Goal: Task Accomplishment & Management: Use online tool/utility

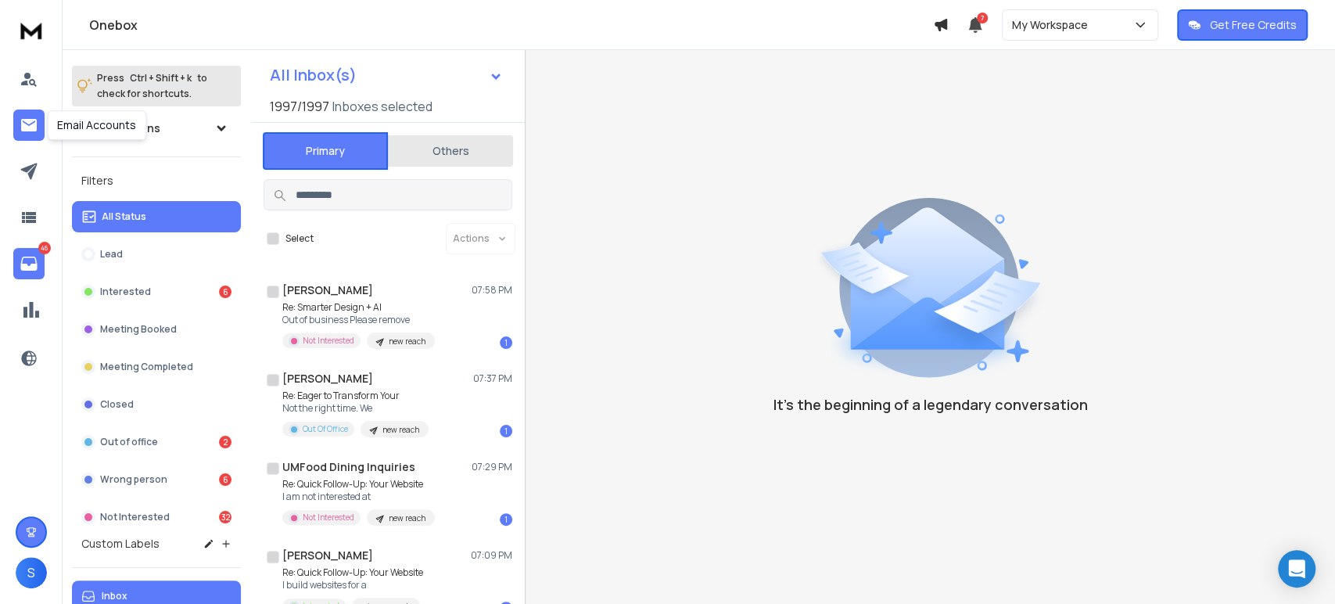
click at [31, 123] on icon at bounding box center [29, 125] width 19 height 19
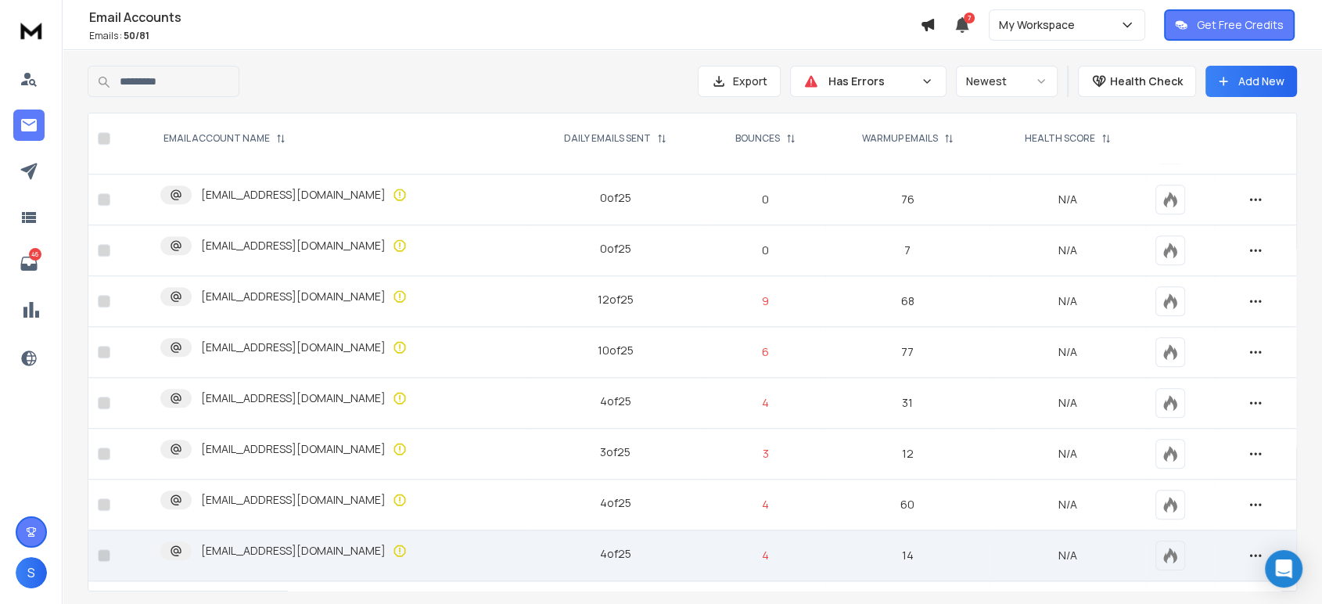
scroll to position [1303, 0]
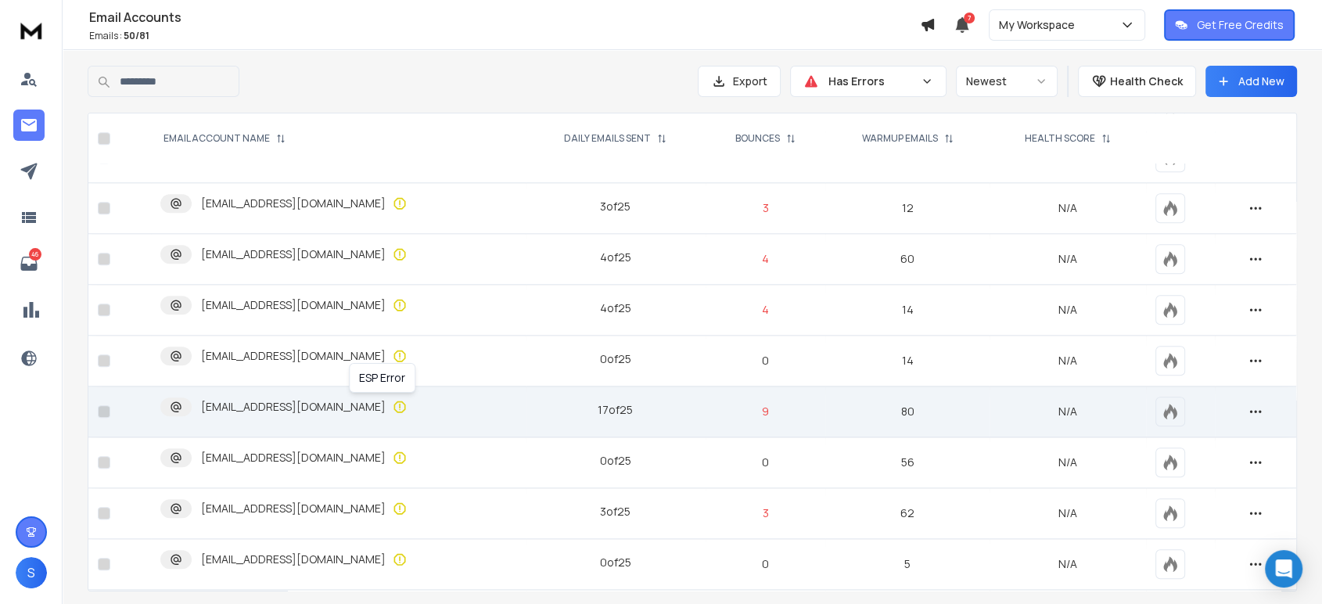
click at [392, 401] on icon at bounding box center [400, 407] width 16 height 16
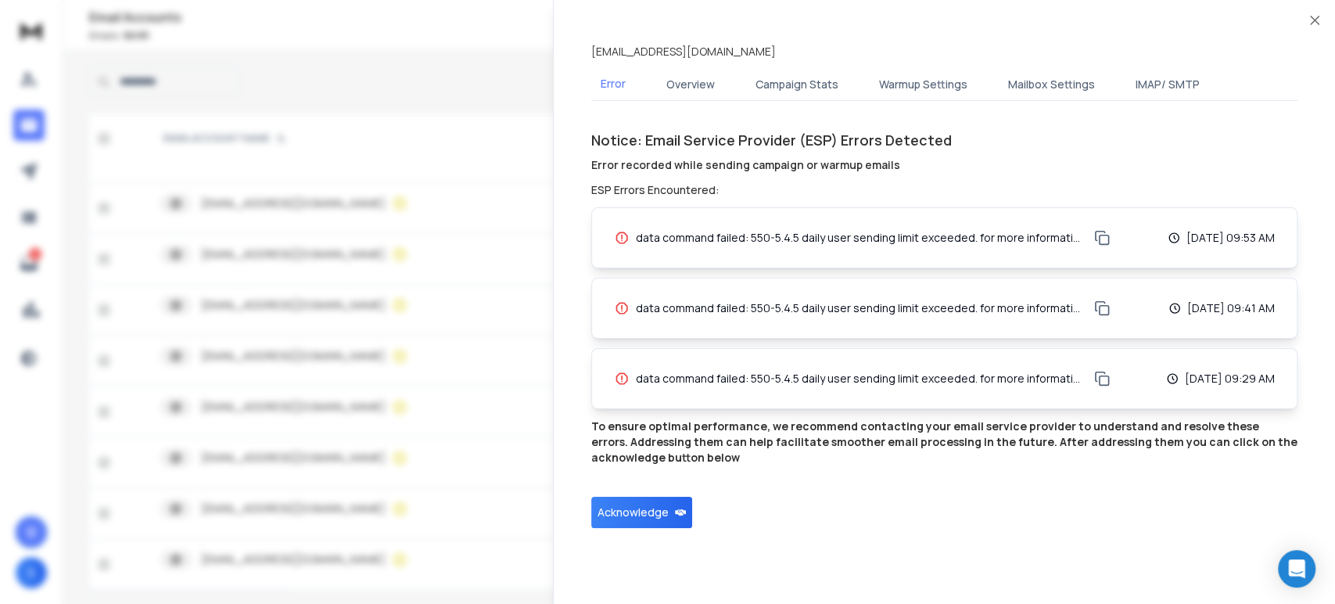
click at [380, 141] on div at bounding box center [667, 302] width 1335 height 604
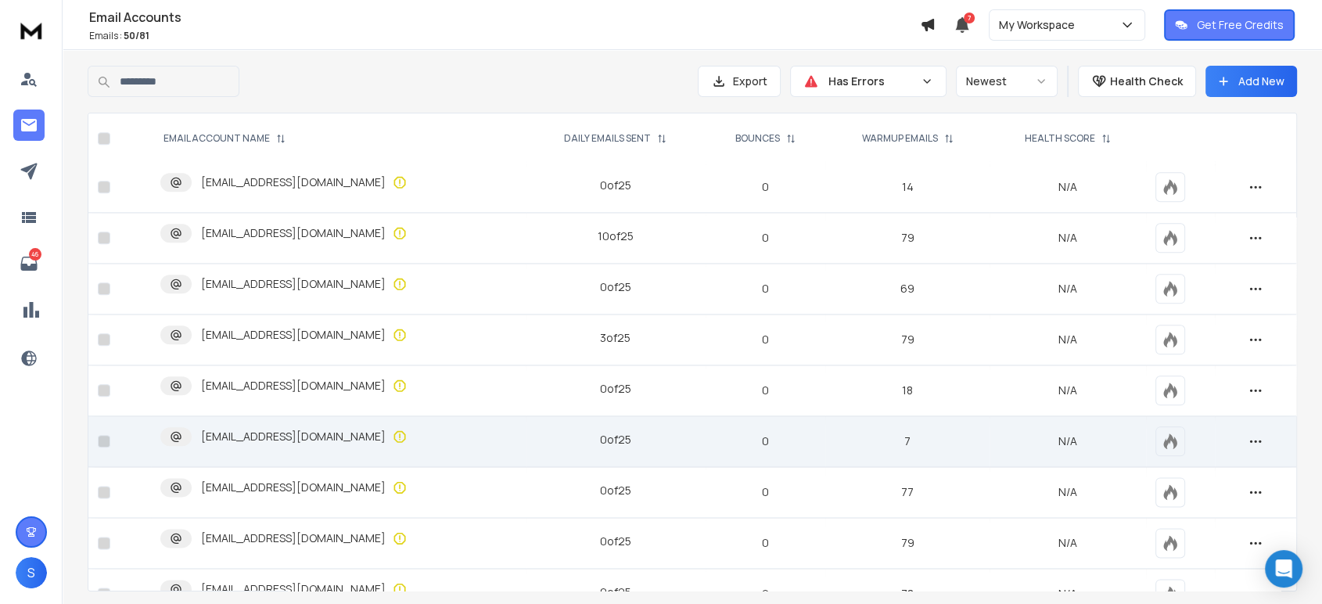
scroll to position [1911, 0]
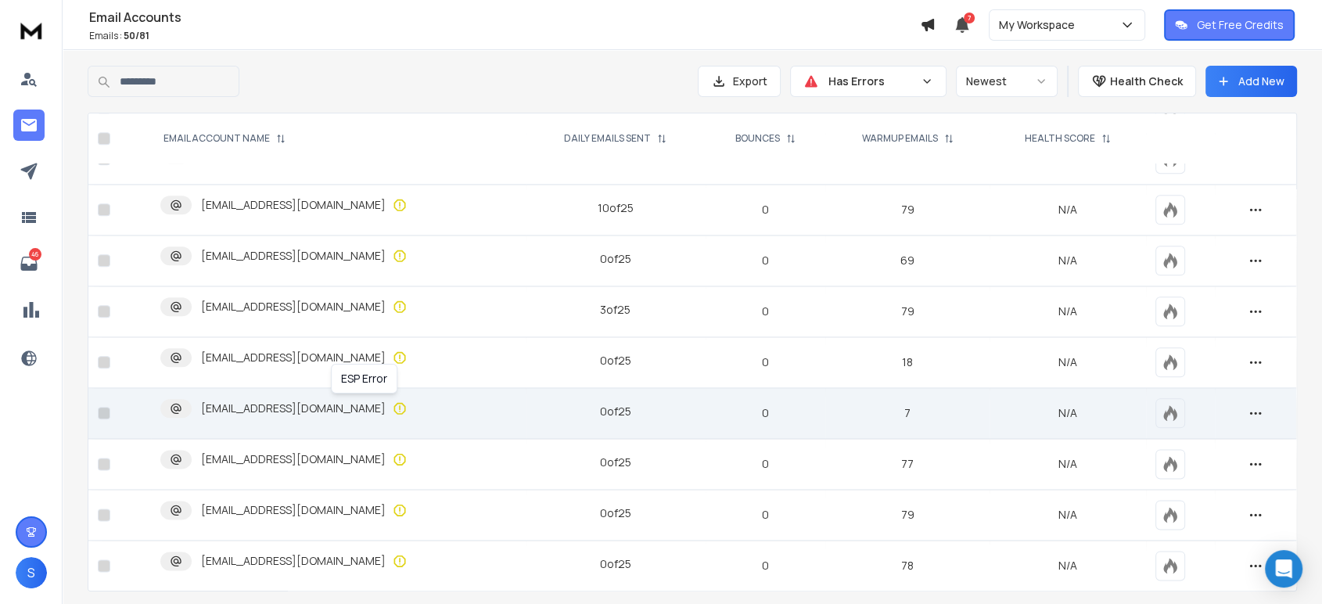
click at [394, 409] on icon at bounding box center [400, 409] width 12 height 12
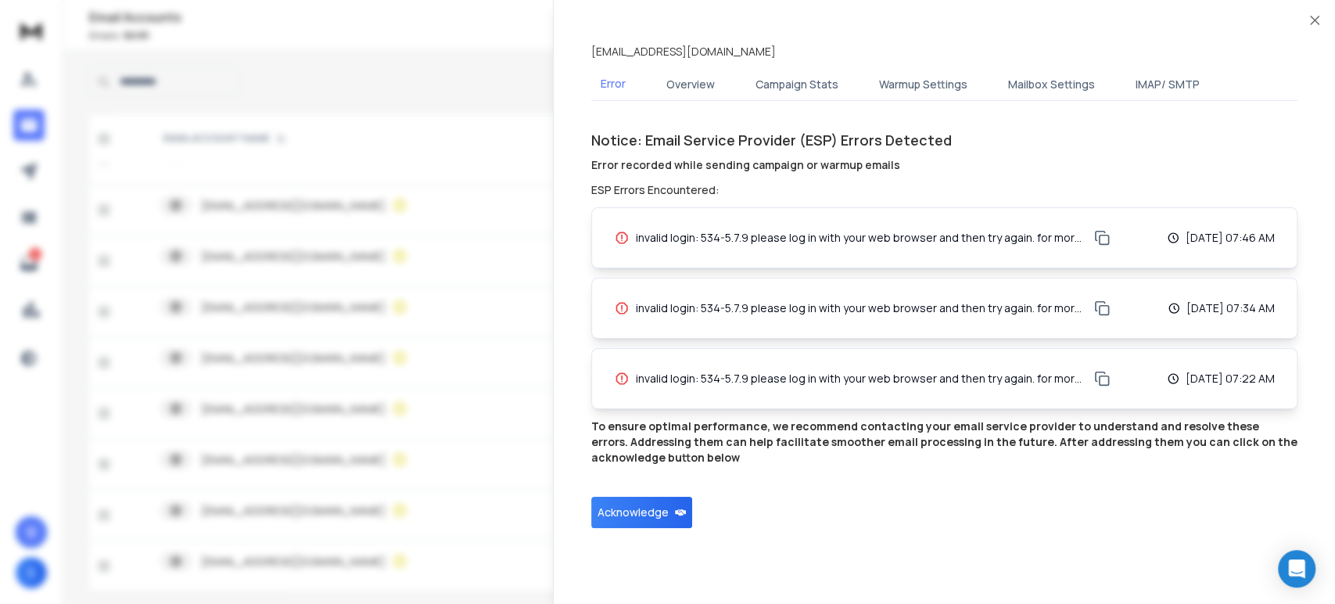
click at [365, 270] on div at bounding box center [667, 302] width 1335 height 604
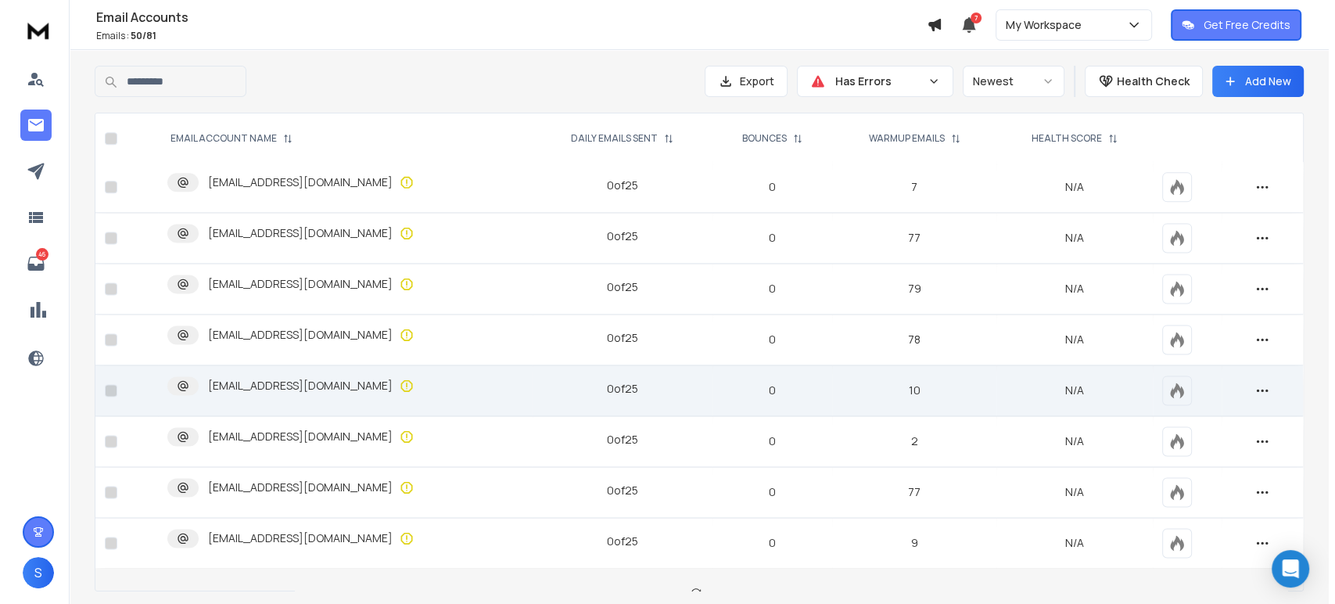
scroll to position [2147, 0]
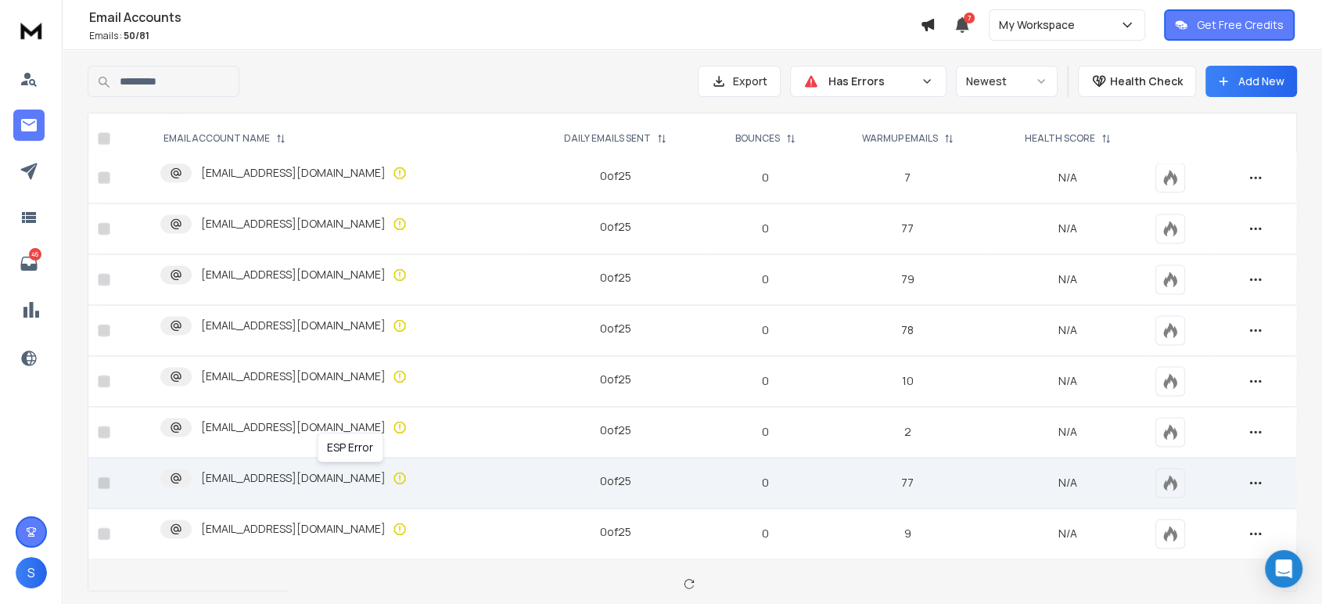
click at [392, 473] on icon at bounding box center [400, 478] width 16 height 16
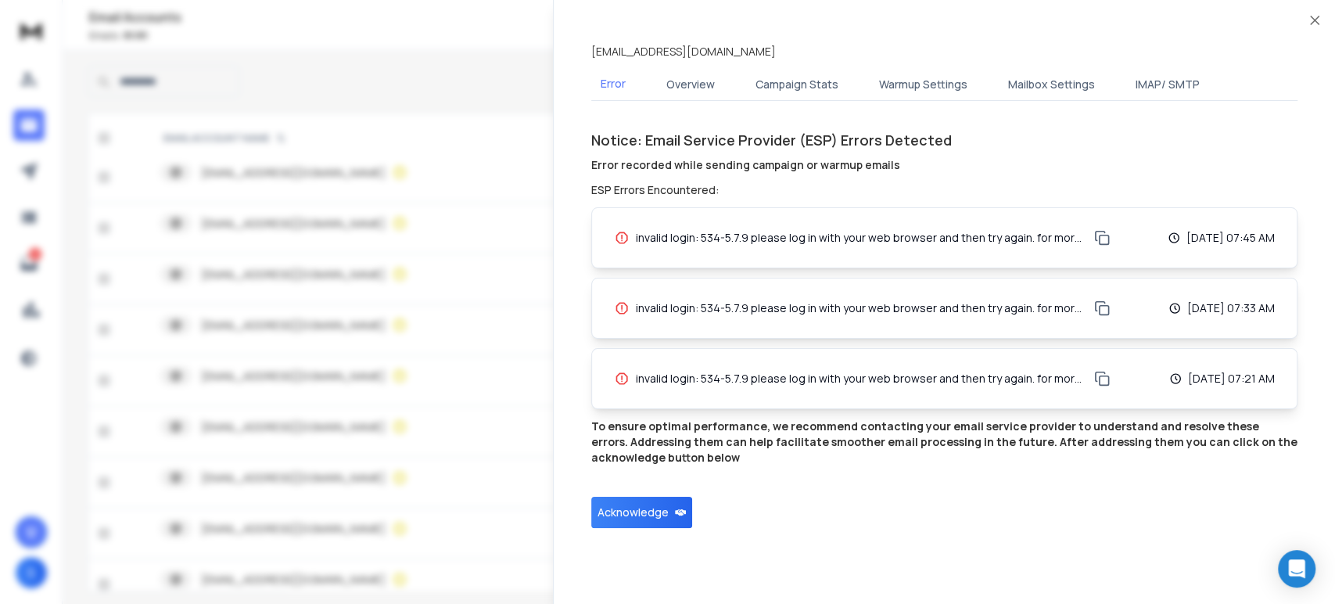
click at [401, 180] on div at bounding box center [667, 302] width 1335 height 604
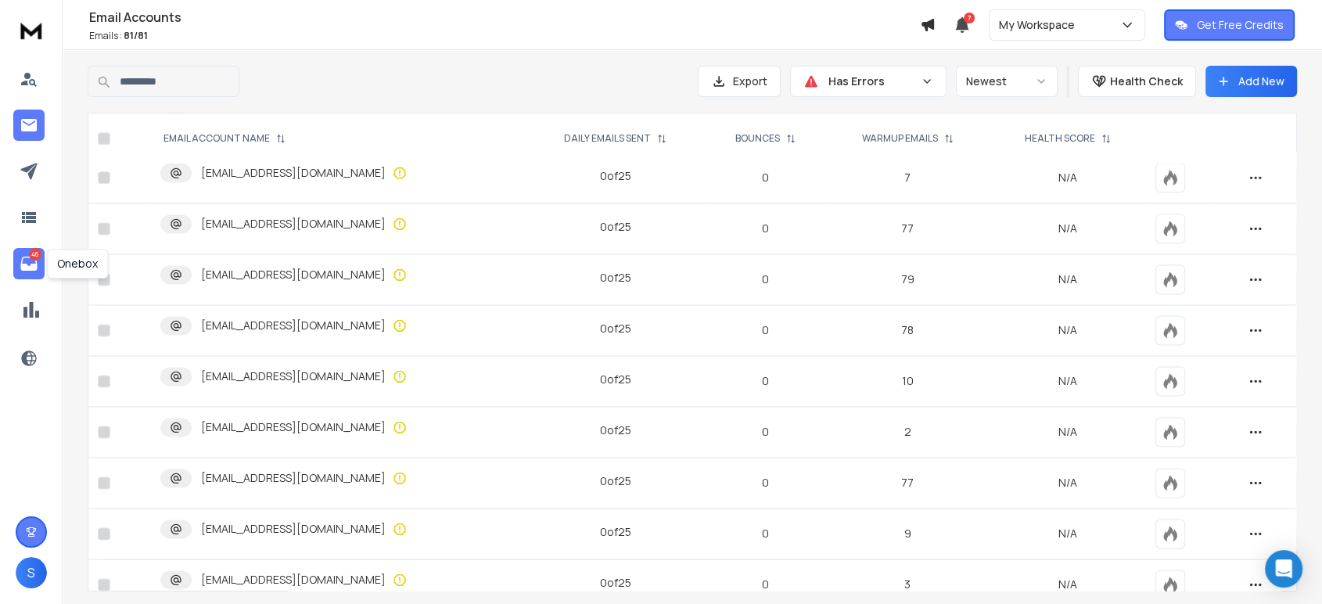
click at [40, 256] on p "46" at bounding box center [35, 254] width 13 height 13
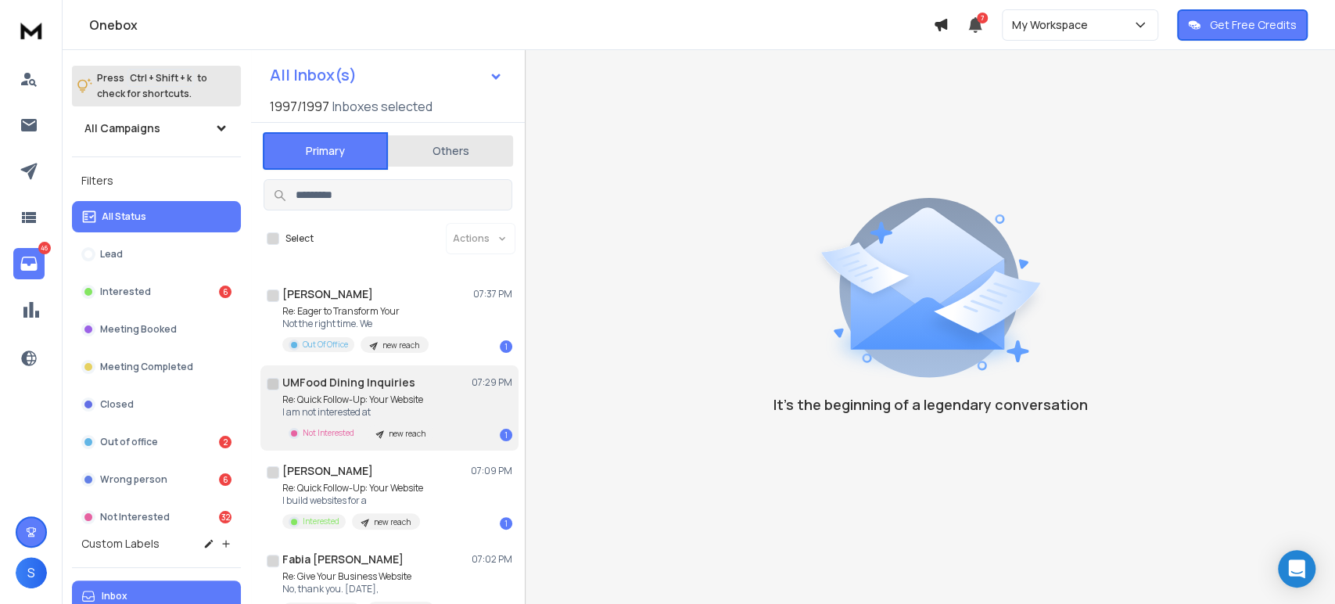
scroll to position [260, 0]
